Goal: Check status

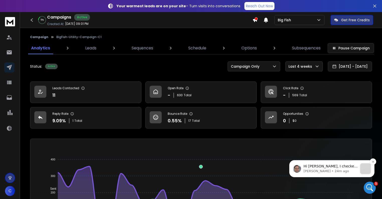
click at [326, 175] on div "Hi [PERSON_NAME], I checked and can confirm that the leads are showing as expec…" at bounding box center [331, 168] width 85 height 17
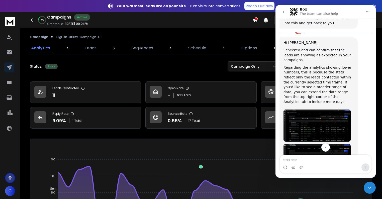
scroll to position [201, 0]
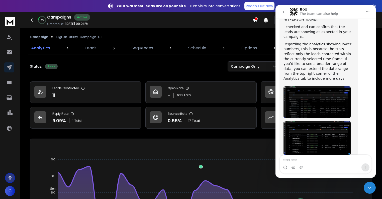
click at [323, 86] on img "Raj says…" at bounding box center [316, 102] width 67 height 32
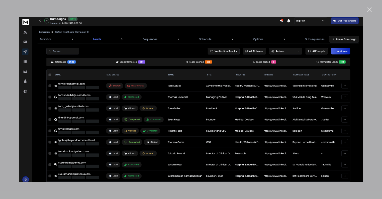
scroll to position [0, 0]
click at [199, 16] on div "Intercom messenger" at bounding box center [191, 99] width 382 height 199
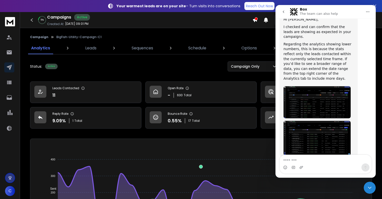
click at [316, 125] on img "Raj says…" at bounding box center [316, 138] width 67 height 35
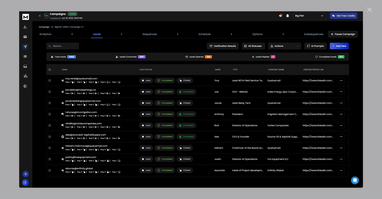
click at [366, 115] on div "Intercom messenger" at bounding box center [191, 99] width 382 height 199
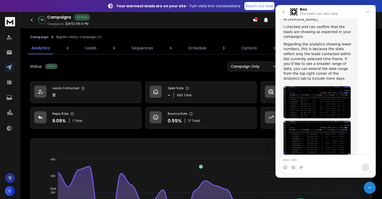
click at [337, 88] on img "Raj says…" at bounding box center [316, 102] width 67 height 32
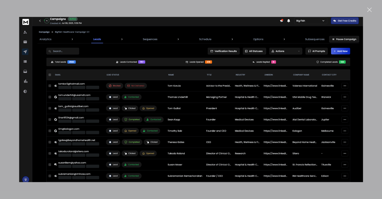
click at [373, 114] on div "Intercom messenger" at bounding box center [191, 99] width 382 height 199
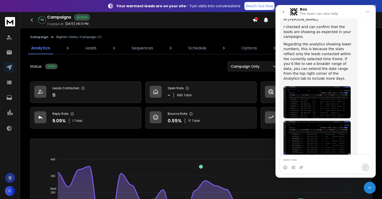
click at [306, 123] on img "Raj says…" at bounding box center [316, 138] width 67 height 35
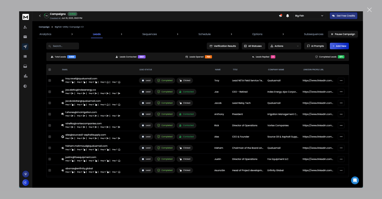
click at [372, 122] on div "Intercom messenger" at bounding box center [191, 99] width 382 height 199
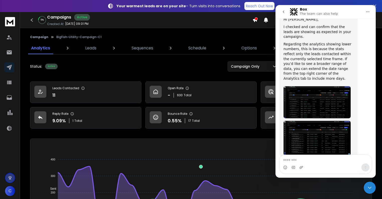
click at [330, 95] on img "Raj says…" at bounding box center [316, 102] width 67 height 32
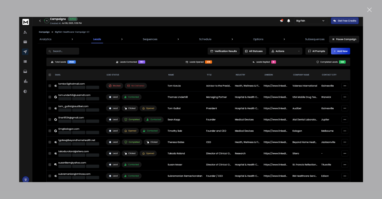
click at [370, 130] on div "Intercom messenger" at bounding box center [191, 99] width 382 height 199
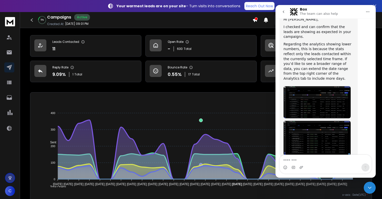
scroll to position [87, 0]
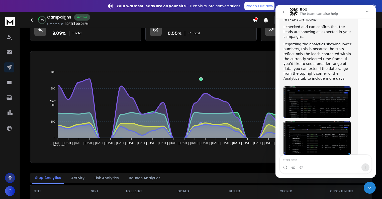
click at [214, 46] on div "Leads Contacted 11 Open Rate - 630 Total Click Rate - 569 Total Reply Rate 9.09…" at bounding box center [201, 176] width 342 height 364
click at [370, 185] on icon "Close Intercom Messenger" at bounding box center [369, 188] width 6 height 6
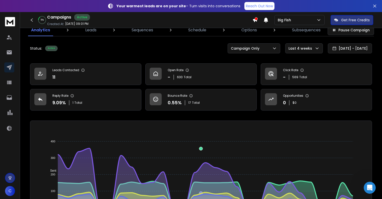
scroll to position [0, 0]
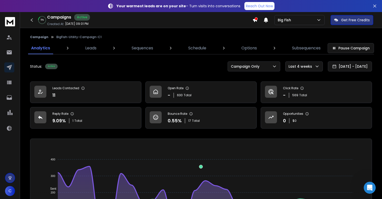
click at [165, 69] on div "Status: Active Pause Campaign Campaign Only Last 4 weeks [DATE] - [DATE]" at bounding box center [201, 66] width 342 height 10
click at [333, 68] on button "[DATE] - [DATE]" at bounding box center [350, 66] width 44 height 10
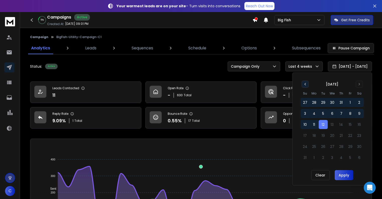
click at [305, 84] on icon "Go to previous month" at bounding box center [305, 84] width 4 height 4
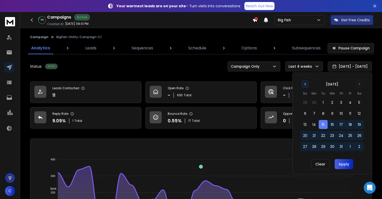
click at [305, 84] on icon "Go to previous month" at bounding box center [305, 84] width 4 height 4
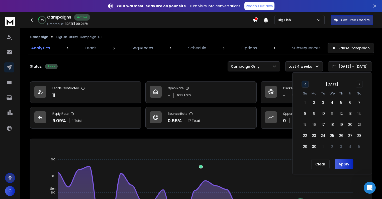
click at [305, 84] on icon "Go to previous month" at bounding box center [305, 84] width 4 height 4
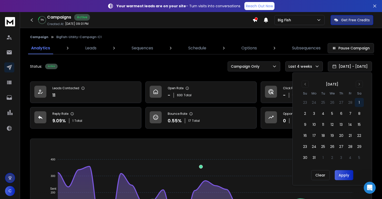
click at [359, 102] on button "1" at bounding box center [358, 102] width 9 height 9
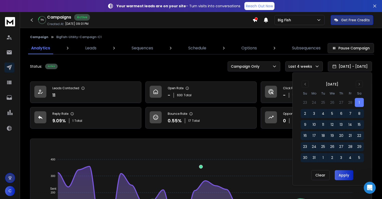
click at [347, 175] on button "Apply" at bounding box center [343, 175] width 19 height 10
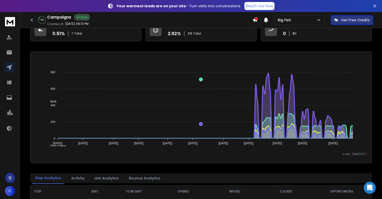
scroll to position [42, 0]
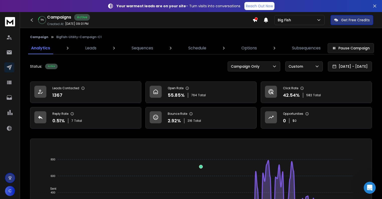
click at [195, 35] on div "Campaign BigFish-Utility-Campaign-C1" at bounding box center [201, 37] width 346 height 8
click at [233, 23] on div "16 % Campaigns Active Created At: [DATE] 09:01 PM Big Fish Get Free Credits" at bounding box center [191, 20] width 382 height 16
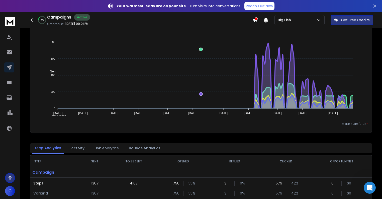
click at [374, 139] on div "Campaign BigFish-Utility-Campaign-C1 Analytics Leads Sequences Schedule Options…" at bounding box center [201, 123] width 362 height 425
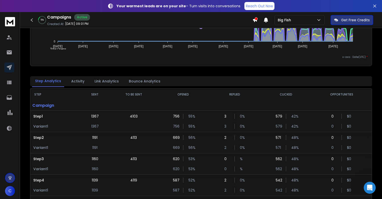
click at [374, 139] on div "Campaign BigFish-Utility-Campaign-C1 Analytics Leads Sequences Schedule Options…" at bounding box center [201, 56] width 362 height 425
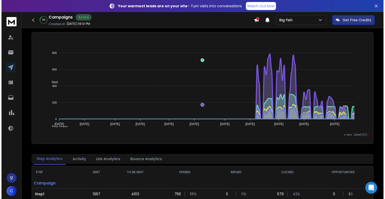
scroll to position [0, 0]
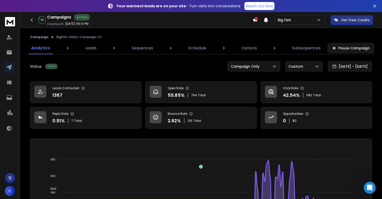
click at [91, 49] on p "Leads" at bounding box center [90, 48] width 11 height 6
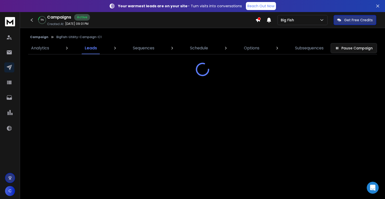
click at [219, 23] on div "16 % Campaigns Active Created At: [DATE] 09:01 PM Big Fish Get Free Credits" at bounding box center [192, 20] width 385 height 16
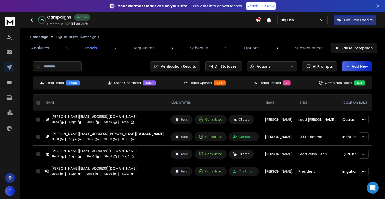
click at [108, 68] on div "Verification Results All Statuses Actions AI Prompts Add New" at bounding box center [202, 66] width 339 height 10
click at [108, 92] on div "Verification Results All Statuses Actions AI Prompts Add New Total Leads 5466 L…" at bounding box center [202, 119] width 339 height 117
click at [282, 66] on div "Actions" at bounding box center [269, 66] width 38 height 5
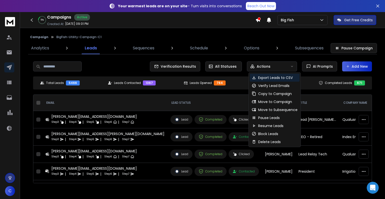
click at [126, 66] on div "Verification Results All Statuses Actions AI Prompts Add New" at bounding box center [202, 66] width 339 height 10
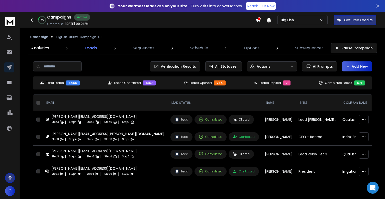
click at [42, 49] on p "Analytics" at bounding box center [40, 48] width 18 height 6
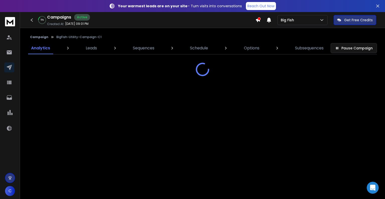
click at [205, 21] on div "16 % Campaigns Active Created At: [DATE] 09:01 PM Big Fish Get Free Credits" at bounding box center [192, 20] width 385 height 16
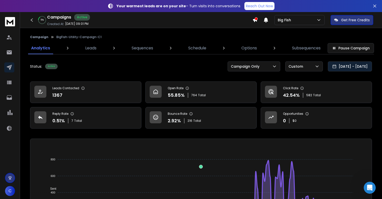
click at [332, 68] on button "[DATE] - [DATE]" at bounding box center [350, 66] width 44 height 10
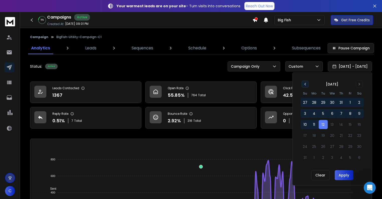
click at [303, 84] on icon "Go to previous month" at bounding box center [305, 84] width 4 height 4
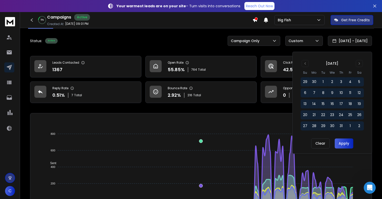
scroll to position [18, 0]
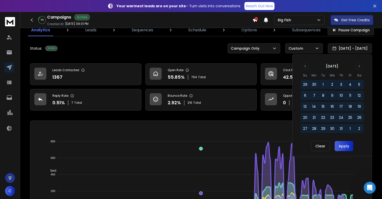
click at [322, 84] on button "1" at bounding box center [322, 84] width 9 height 9
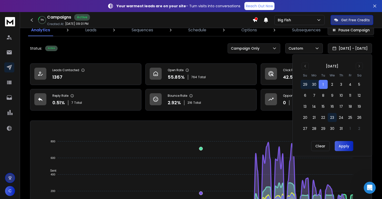
scroll to position [20, 0]
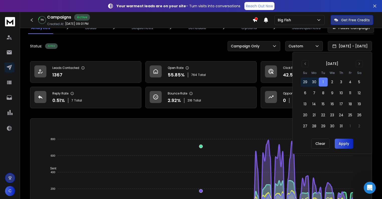
click at [323, 83] on button "1" at bounding box center [322, 81] width 9 height 9
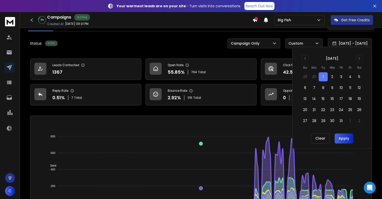
scroll to position [26, 0]
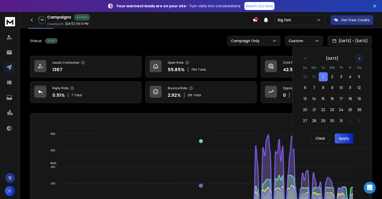
click at [360, 58] on icon "Go to next month" at bounding box center [359, 58] width 4 height 4
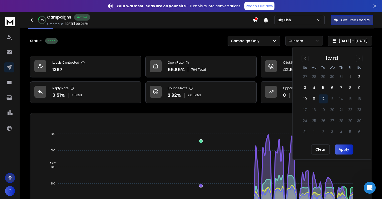
click at [325, 100] on button "12" at bounding box center [322, 98] width 9 height 9
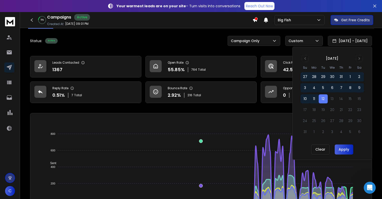
click at [345, 151] on button "Apply" at bounding box center [343, 149] width 19 height 10
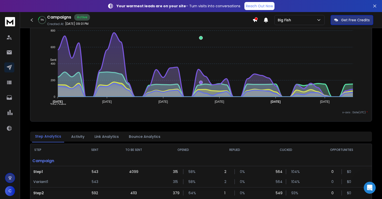
scroll to position [89, 0]
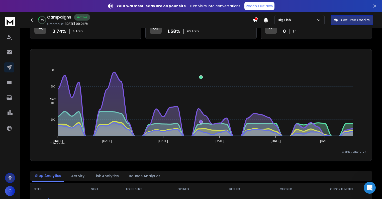
click at [373, 155] on div "Status: Active Pause Campaign Campaign Only Custom [DATE] - [DATE] Leads Contac…" at bounding box center [201, 164] width 346 height 388
click at [371, 186] on icon "Open Intercom Messenger" at bounding box center [369, 188] width 8 height 8
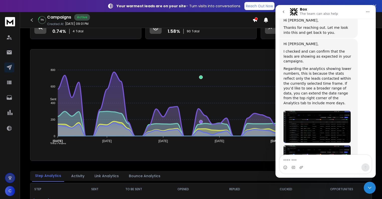
scroll to position [193, 0]
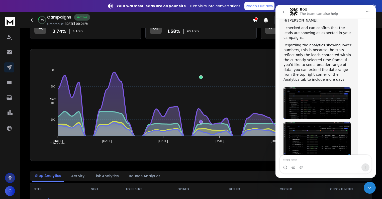
click at [318, 162] on textarea "Message…" at bounding box center [325, 159] width 92 height 9
click at [297, 159] on textarea "**********" at bounding box center [325, 159] width 92 height 9
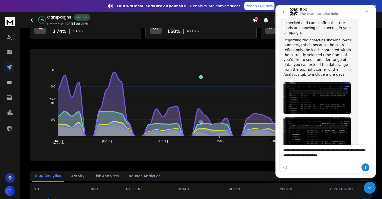
type textarea "**********"
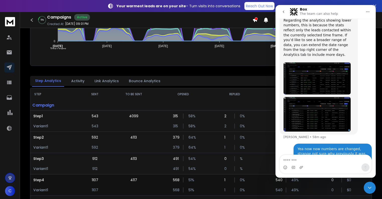
scroll to position [182, 0]
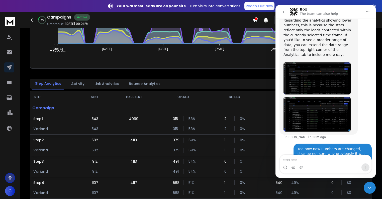
click at [230, 77] on div "Leads Contacted 543 Open Rate - 660 Total Click Rate - 579 Total Reply Rate 0.7…" at bounding box center [201, 82] width 342 height 364
click at [369, 186] on icon "Close Intercom Messenger" at bounding box center [369, 188] width 6 height 6
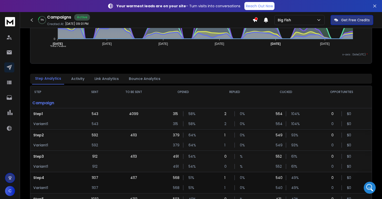
scroll to position [195, 0]
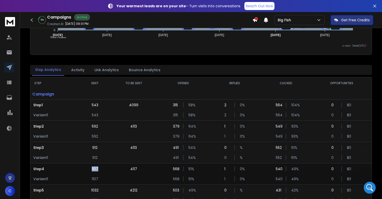
drag, startPoint x: 92, startPoint y: 168, endPoint x: 99, endPoint y: 169, distance: 7.1
click at [99, 169] on div "1107 1107" at bounding box center [95, 173] width 24 height 15
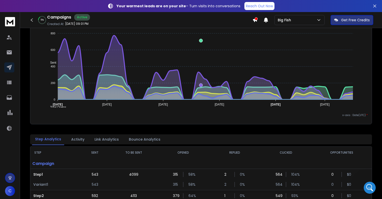
scroll to position [20, 0]
